Goal: Task Accomplishment & Management: Use online tool/utility

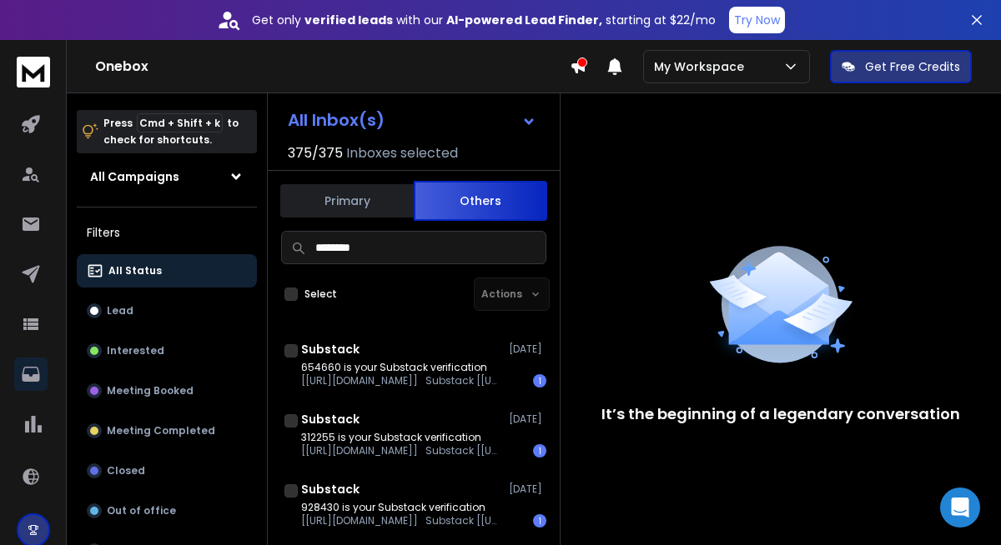
click at [358, 208] on button "Primary" at bounding box center [346, 201] width 133 height 37
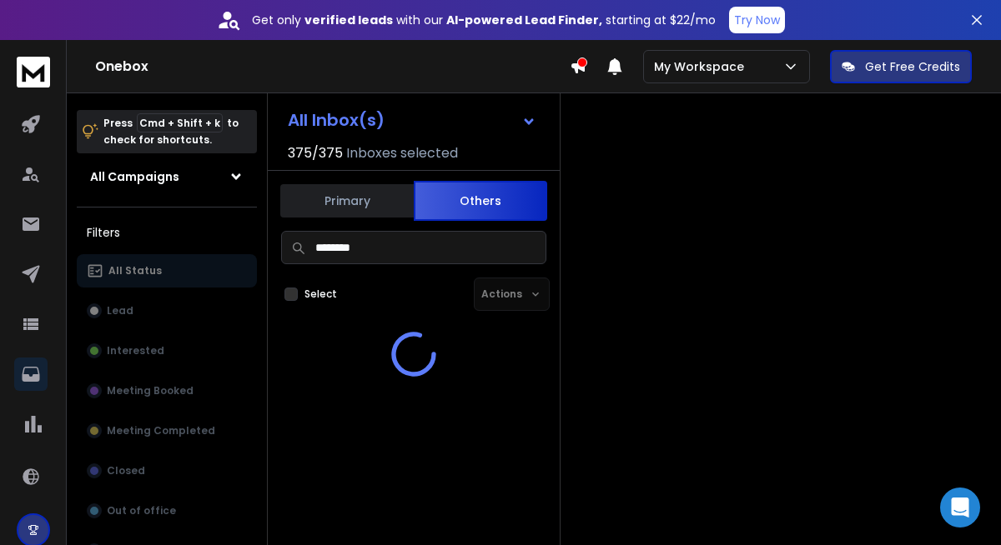
click at [450, 204] on button "Others" at bounding box center [480, 201] width 133 height 40
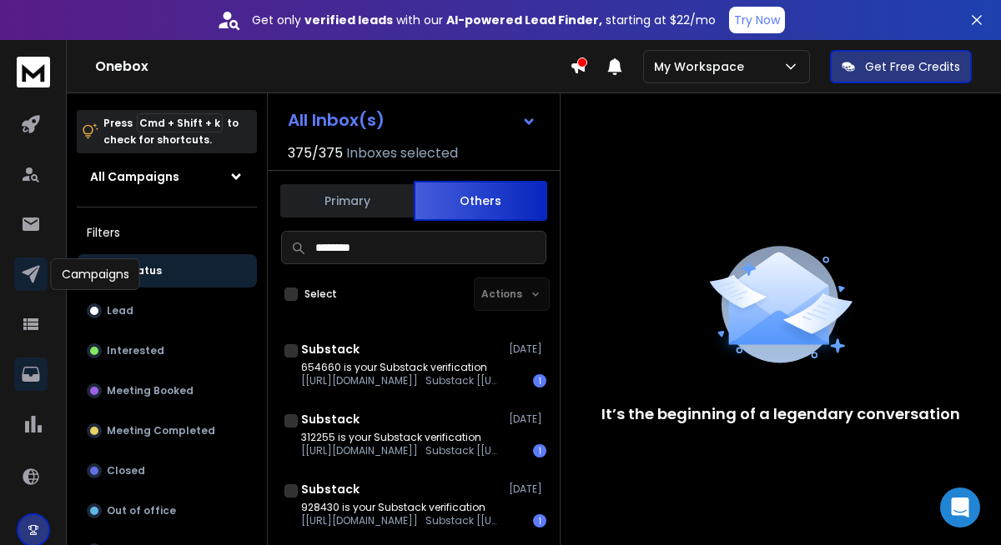
click at [43, 268] on link at bounding box center [30, 274] width 33 height 33
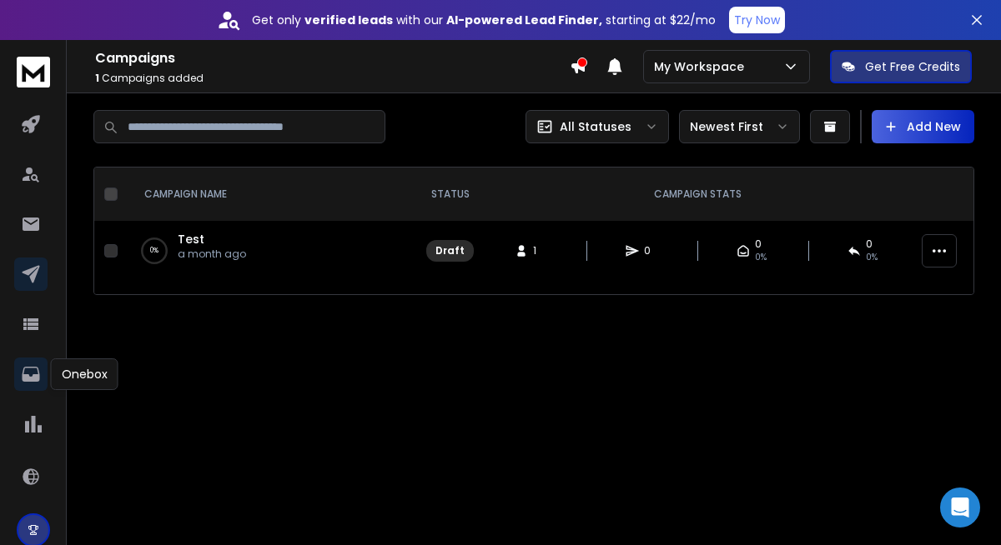
click at [38, 372] on icon at bounding box center [31, 374] width 18 height 15
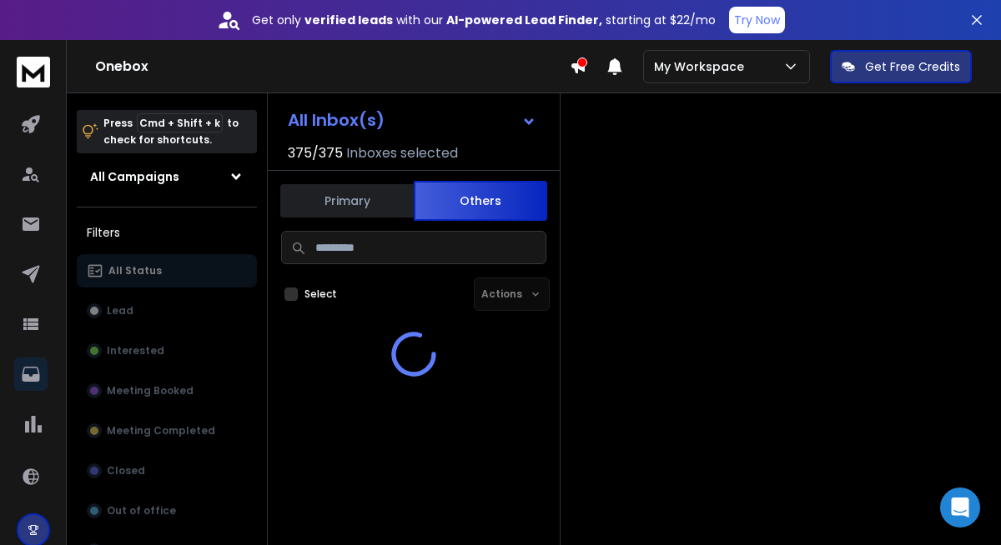
click at [494, 208] on button "Others" at bounding box center [480, 201] width 133 height 40
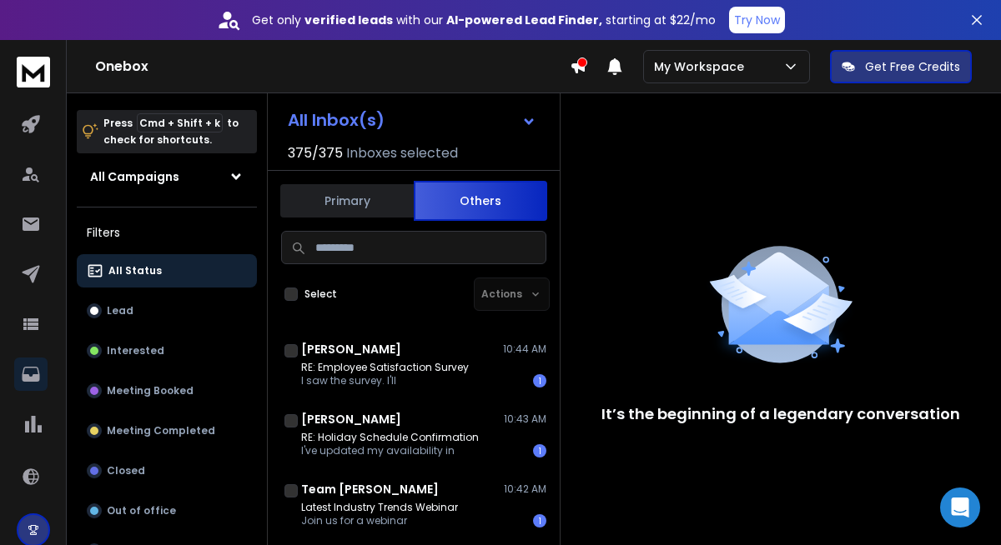
click at [443, 236] on input at bounding box center [413, 247] width 265 height 33
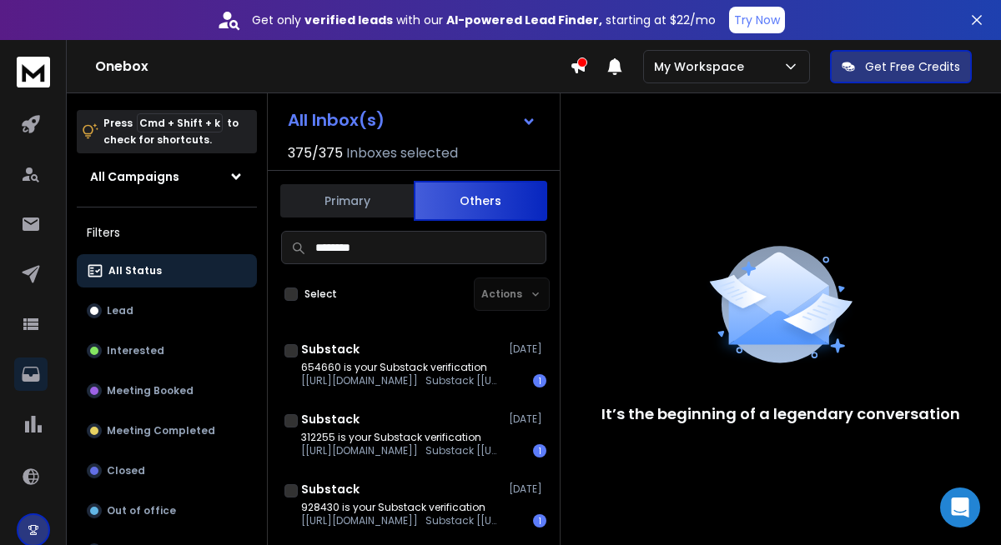
type input "********"
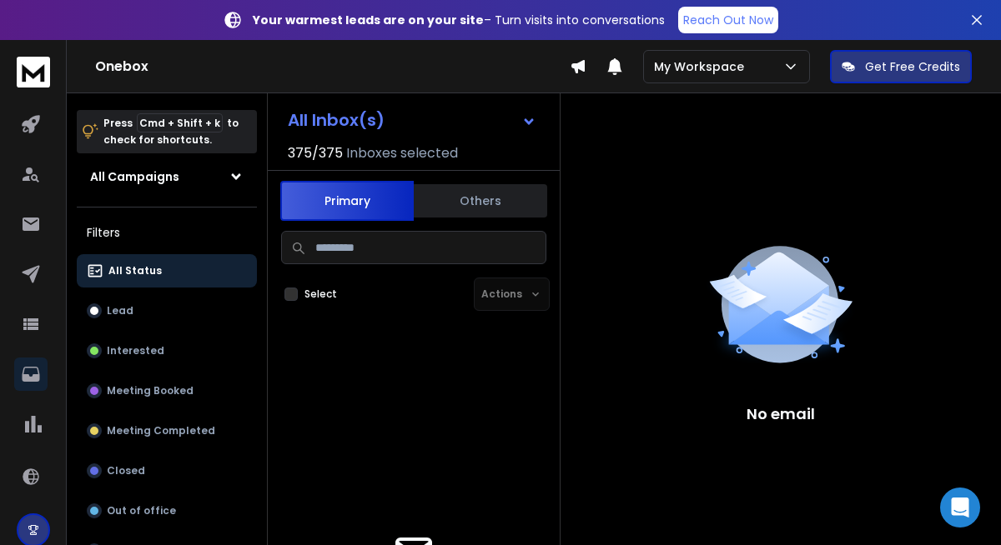
click at [449, 213] on button "Others" at bounding box center [480, 201] width 133 height 37
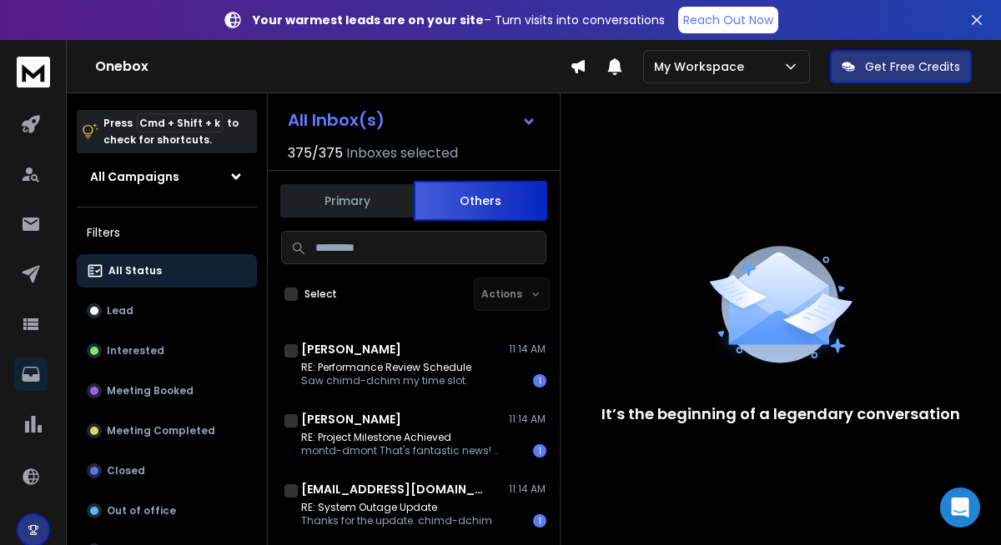
click at [409, 245] on input at bounding box center [413, 247] width 265 height 33
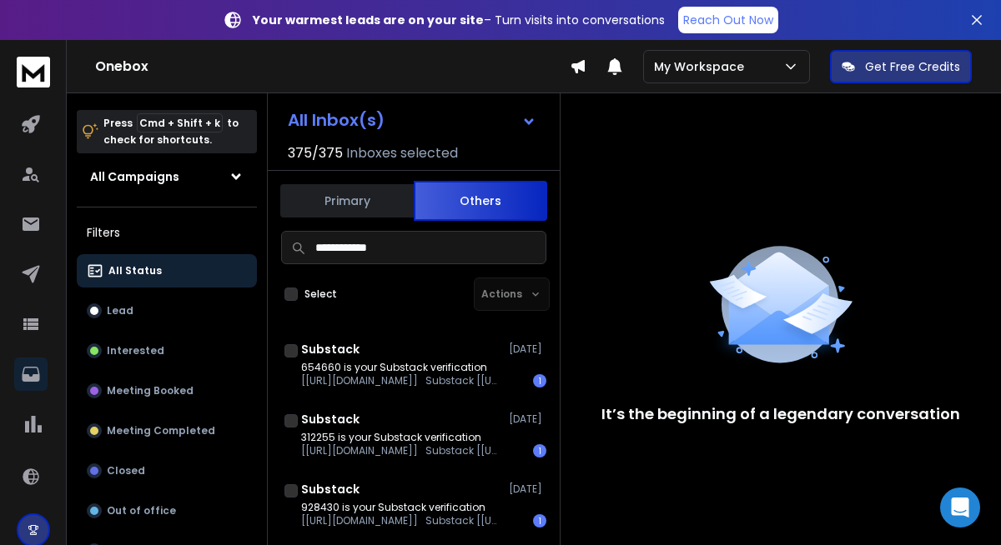
type input "**********"
click at [372, 206] on button "Primary" at bounding box center [346, 201] width 133 height 37
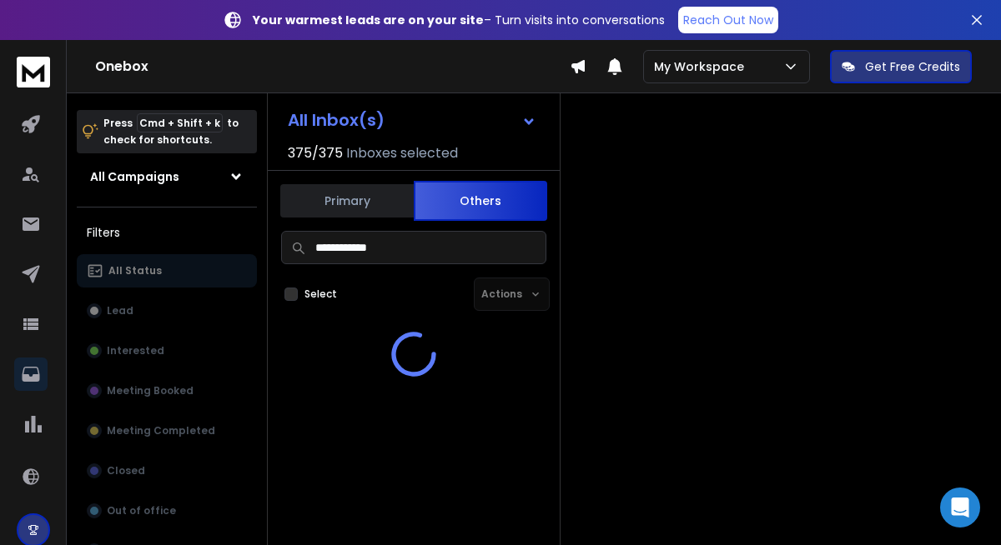
click at [453, 204] on button "Others" at bounding box center [480, 201] width 133 height 40
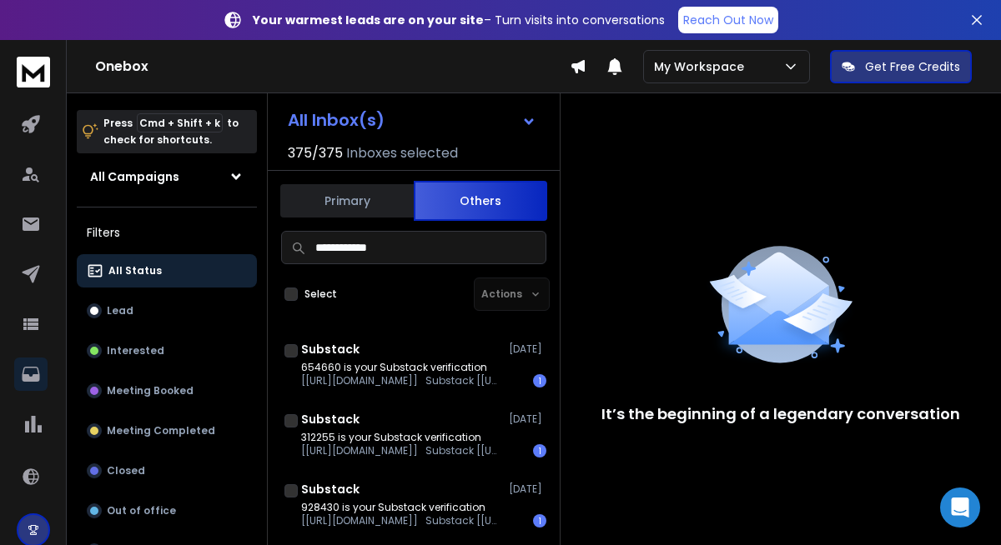
click at [320, 204] on button "Primary" at bounding box center [346, 201] width 133 height 37
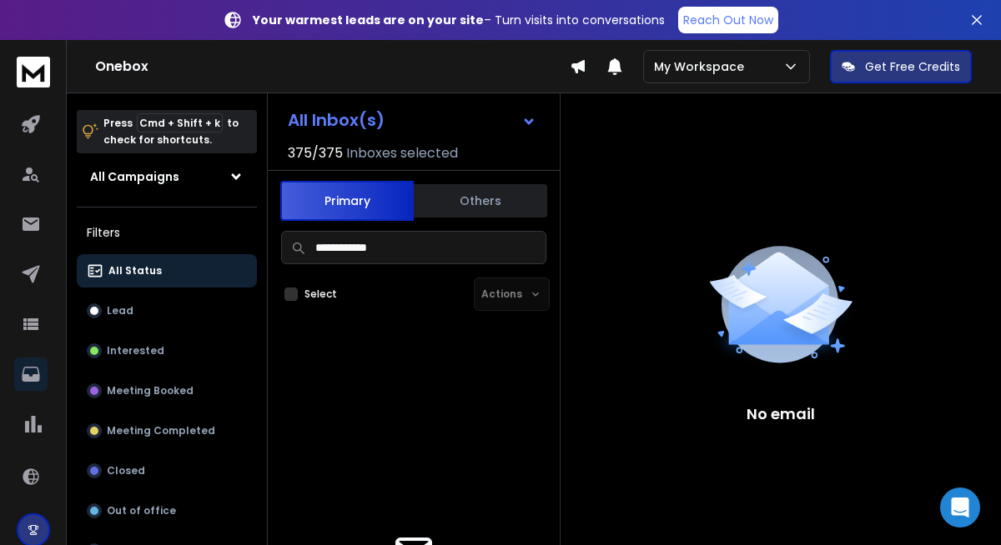
click at [424, 198] on button "Others" at bounding box center [480, 201] width 133 height 37
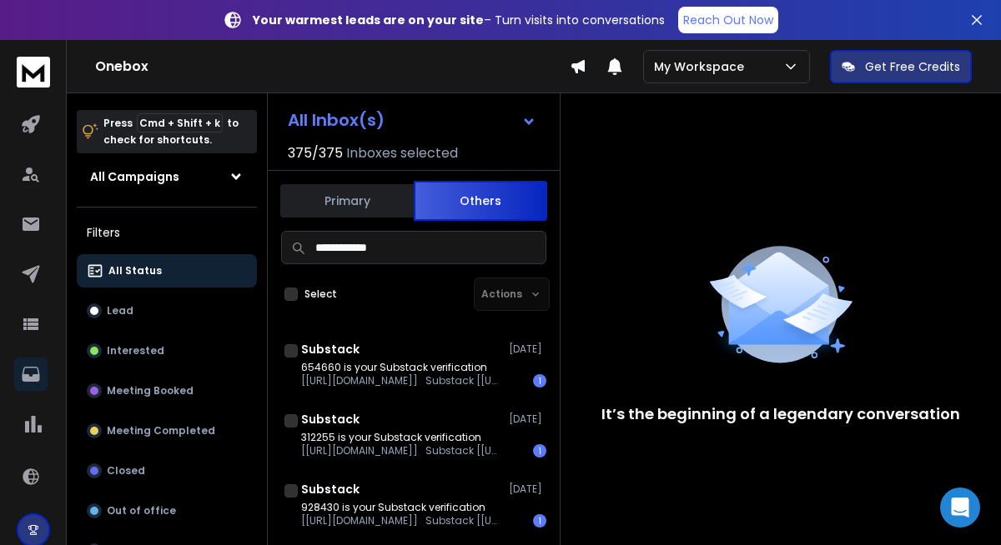
click at [351, 203] on button "Primary" at bounding box center [346, 201] width 133 height 37
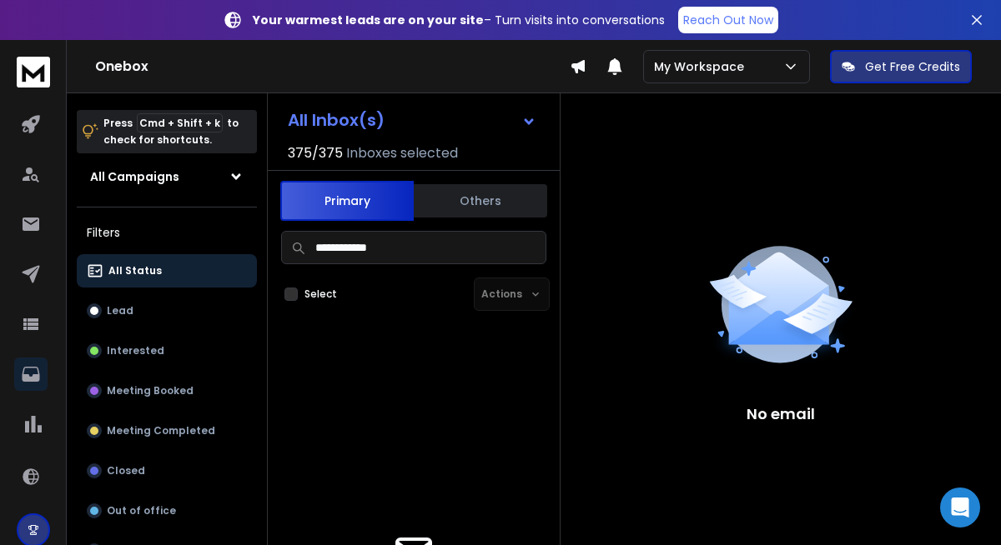
click at [493, 200] on button "Others" at bounding box center [480, 201] width 133 height 37
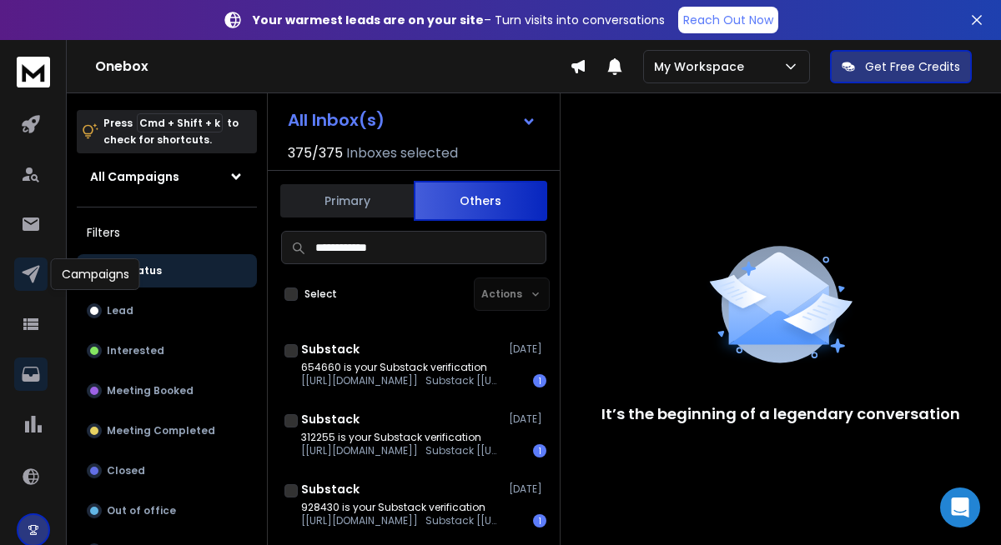
click at [33, 274] on icon at bounding box center [31, 274] width 18 height 18
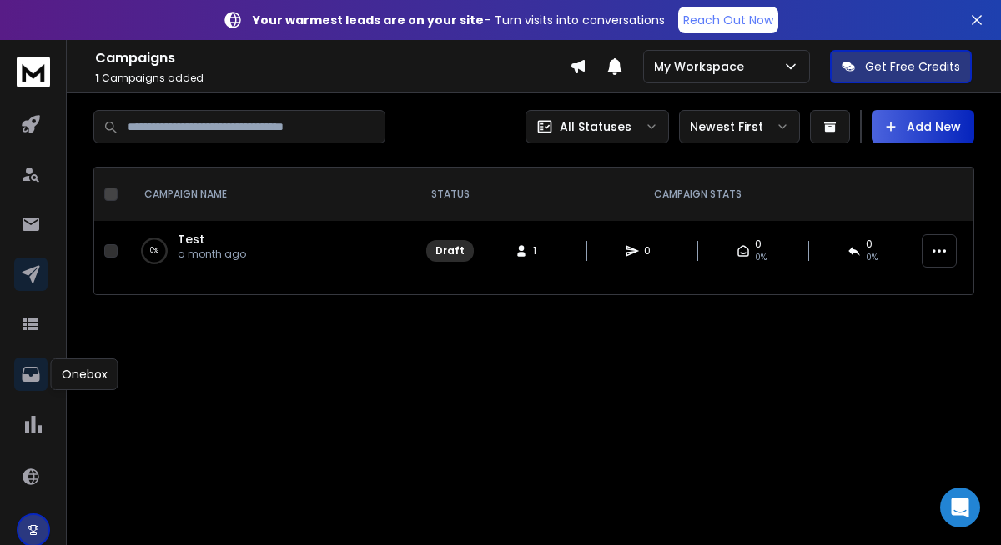
click at [27, 380] on icon at bounding box center [31, 374] width 18 height 15
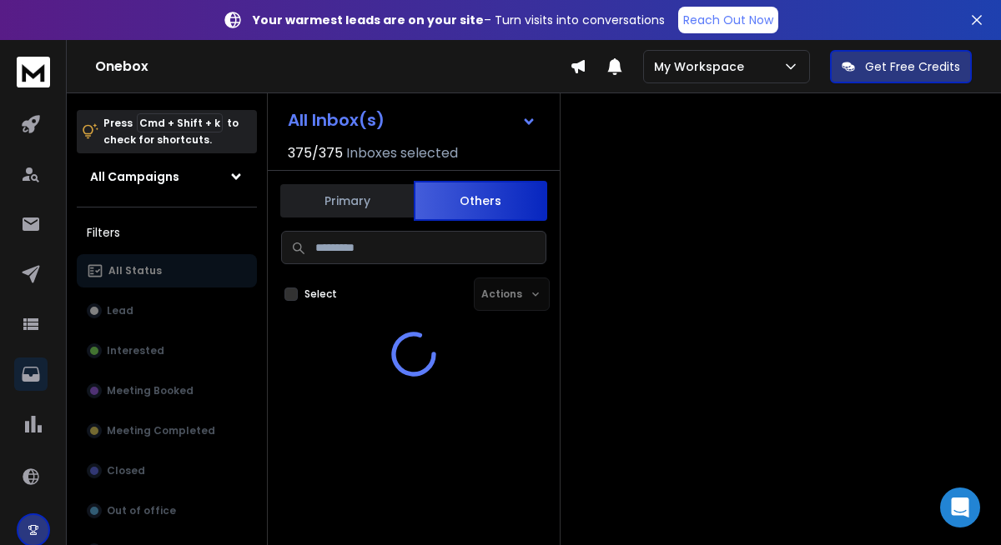
click at [455, 214] on button "Others" at bounding box center [480, 201] width 133 height 40
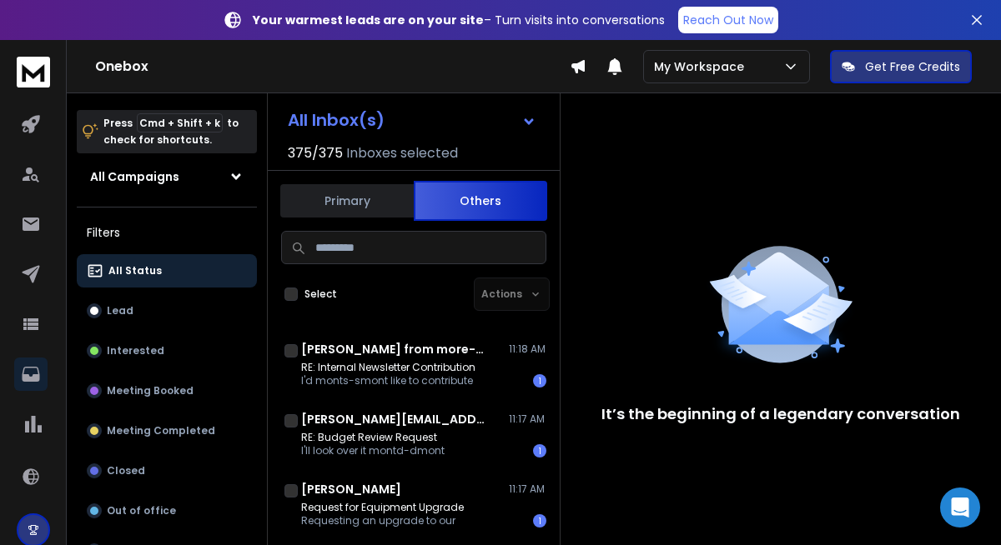
click at [373, 255] on input at bounding box center [413, 247] width 265 height 33
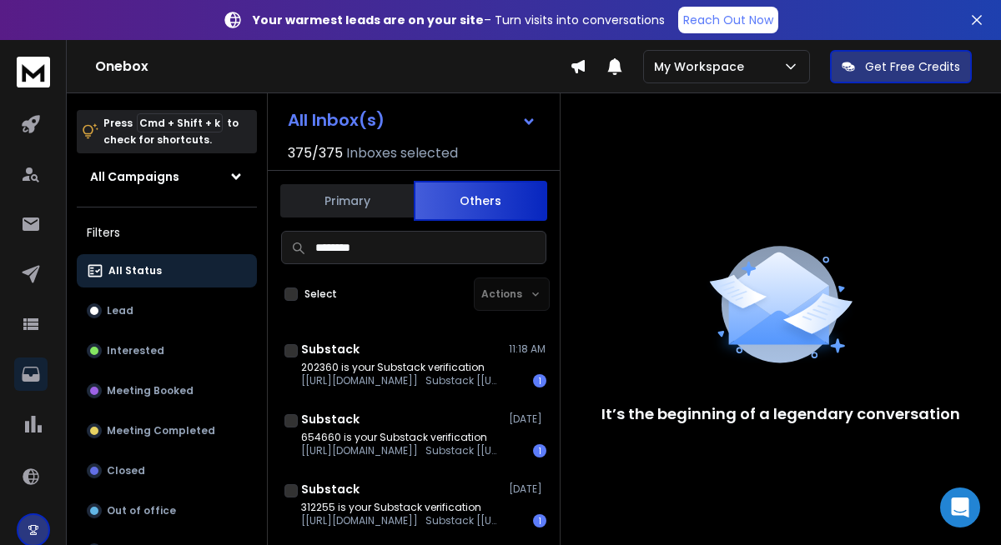
type input "********"
